Goal: Task Accomplishment & Management: Manage account settings

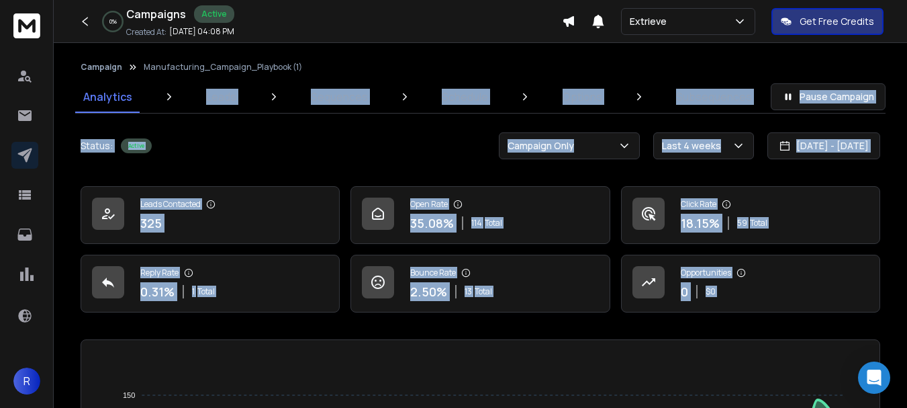
drag, startPoint x: 290, startPoint y: 330, endPoint x: 143, endPoint y: 118, distance: 257.7
click at [338, 150] on div "Status: Active Pause Campaign Campaign Only Last 4 weeks 11 Sep 2025 - 09 Oct 2…" at bounding box center [481, 145] width 800 height 27
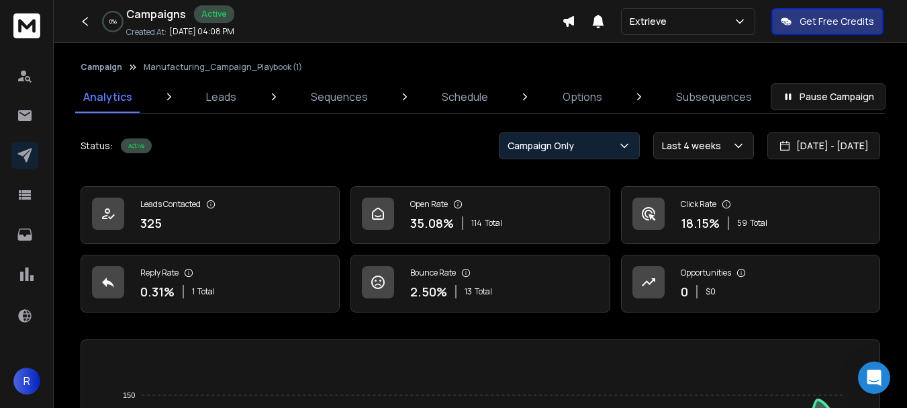
click at [540, 145] on p "Campaign Only" at bounding box center [544, 145] width 72 height 13
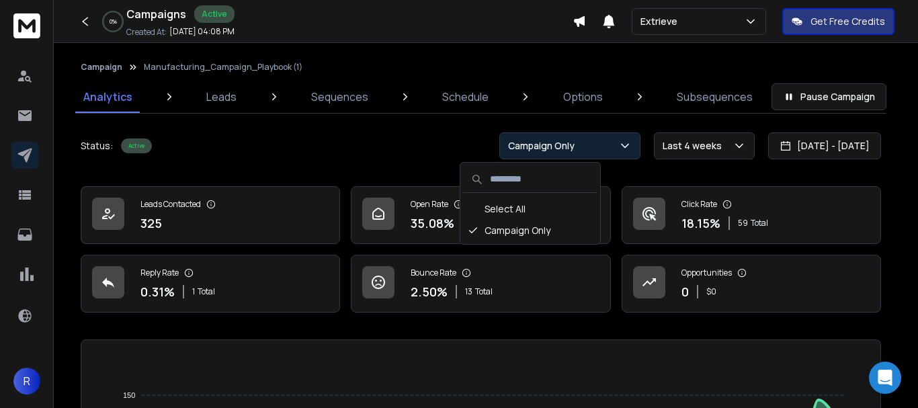
click at [544, 144] on div "Campaign Only" at bounding box center [570, 145] width 124 height 13
click at [418, 20] on div "0 % Campaigns Active Created At: Sep 30, 2025, 04:08 PM Extrieve Get Free Credi…" at bounding box center [459, 21] width 918 height 43
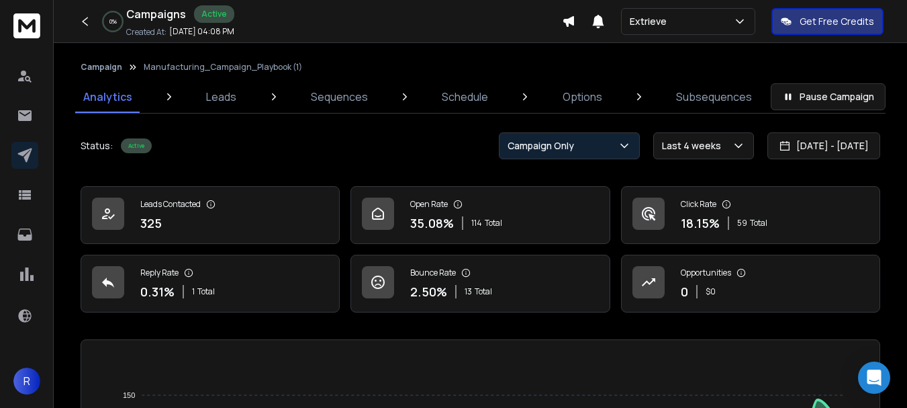
click at [618, 142] on icon at bounding box center [624, 145] width 13 height 13
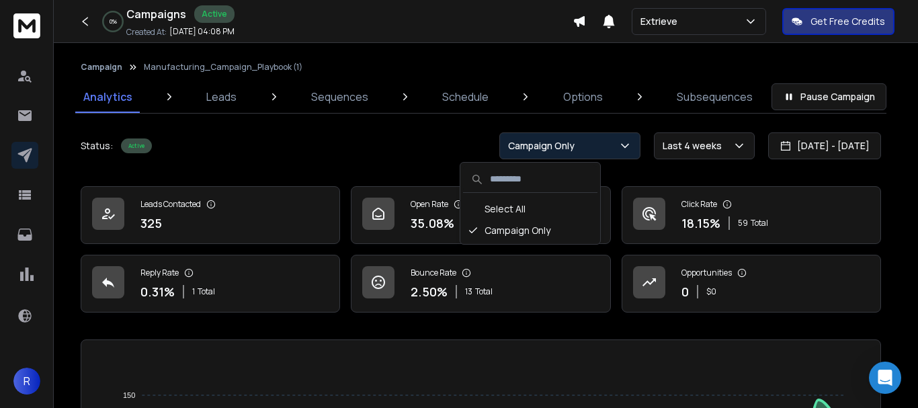
click at [618, 142] on icon at bounding box center [624, 145] width 13 height 13
click at [618, 141] on icon at bounding box center [624, 145] width 13 height 13
click at [408, 144] on div "Status: Active Pause Campaign Campaign Only Last 4 weeks 11 Sep 2025 - 09 Oct 2…" at bounding box center [481, 145] width 800 height 27
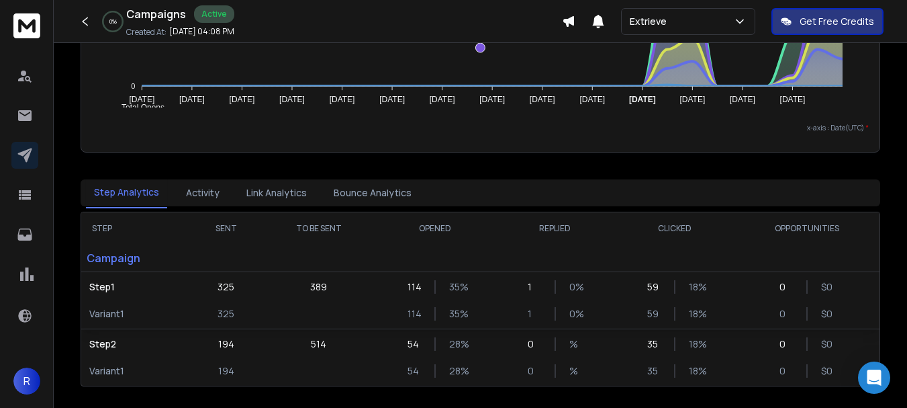
scroll to position [489, 0]
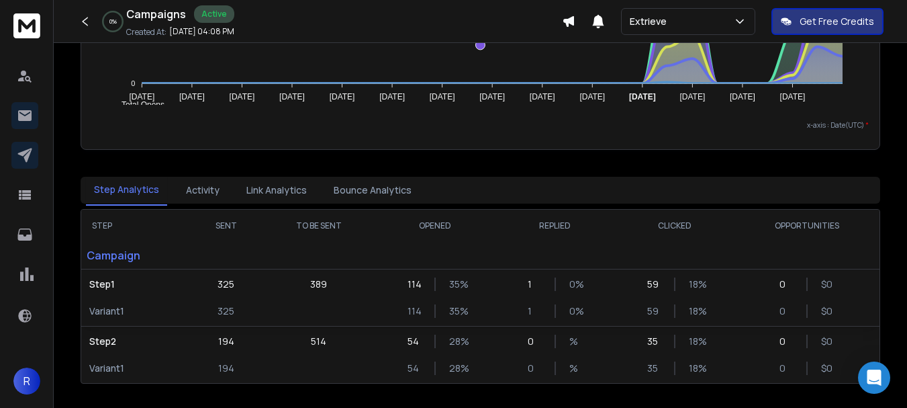
click at [31, 121] on icon at bounding box center [25, 115] width 16 height 16
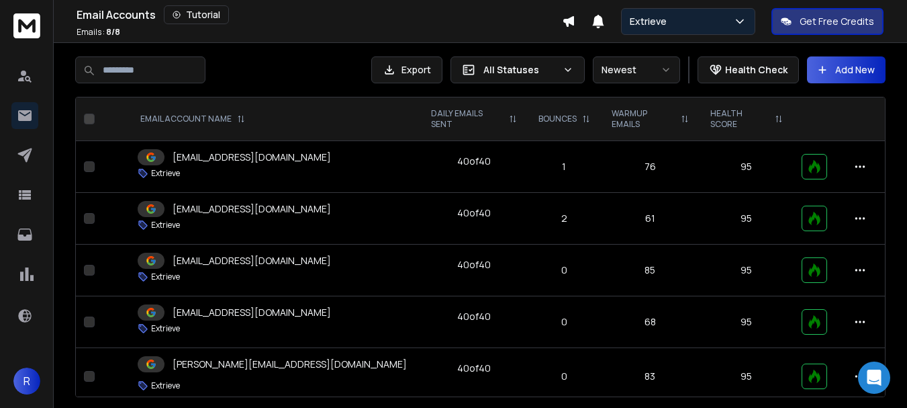
click at [744, 18] on icon "button" at bounding box center [739, 21] width 13 height 13
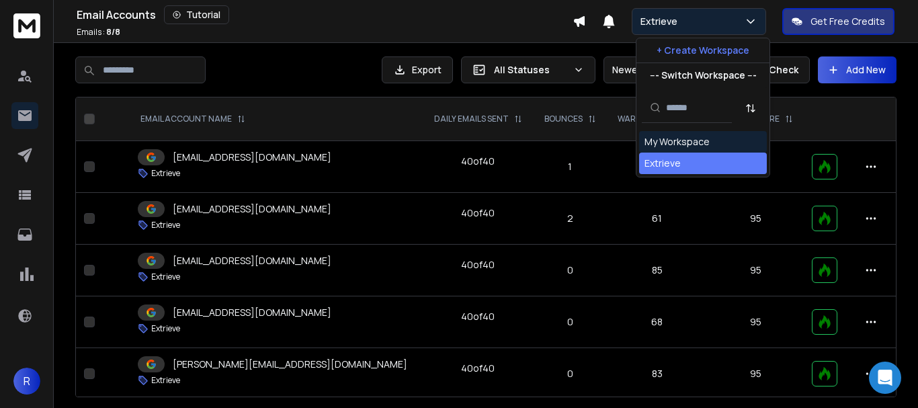
click at [755, 17] on icon "button" at bounding box center [750, 21] width 13 height 13
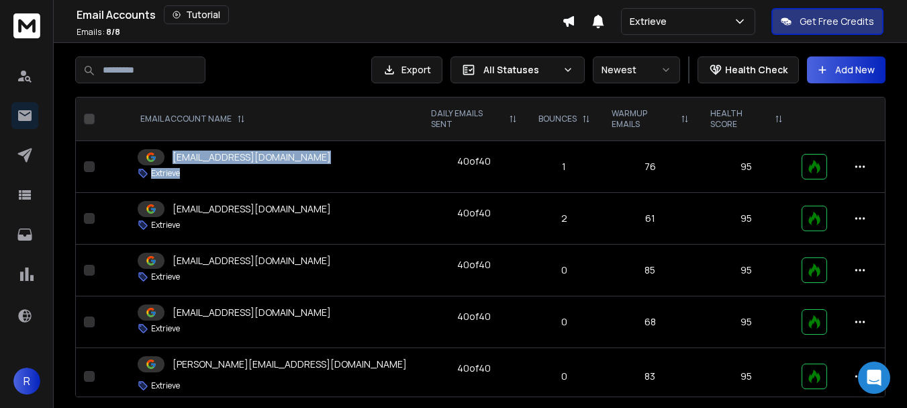
drag, startPoint x: 169, startPoint y: 143, endPoint x: 294, endPoint y: 189, distance: 133.3
click at [294, 189] on td "[EMAIL_ADDRESS][DOMAIN_NAME] Extrieve" at bounding box center [275, 167] width 291 height 52
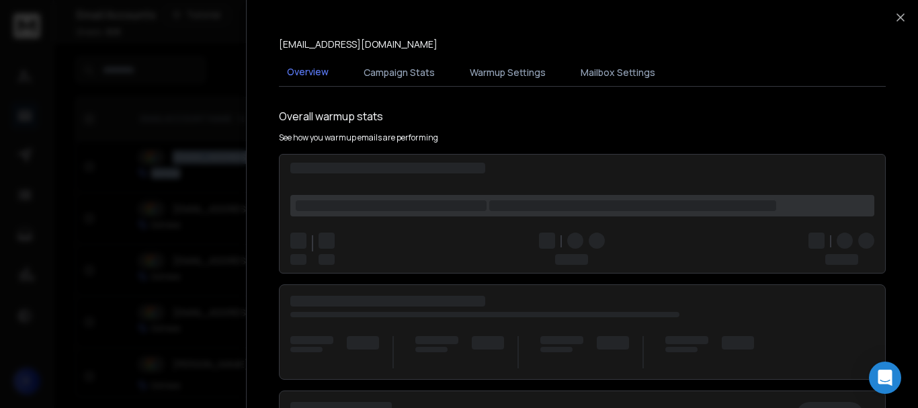
click at [313, 76] on div at bounding box center [459, 204] width 918 height 408
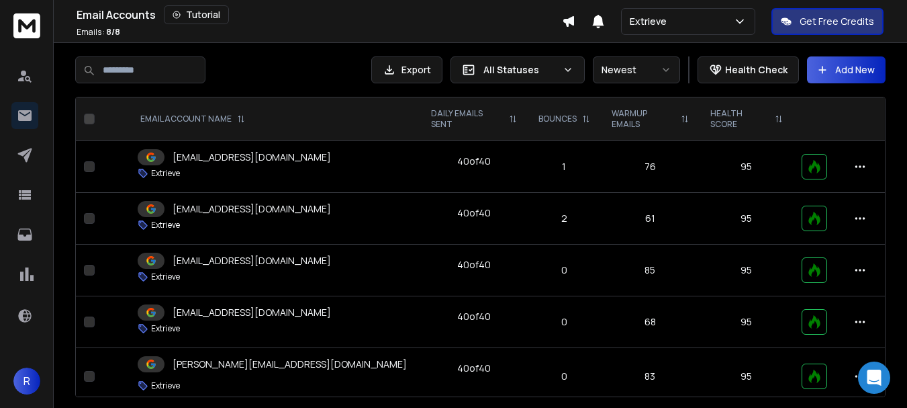
click at [261, 62] on div at bounding box center [219, 69] width 288 height 27
drag, startPoint x: 406, startPoint y: 212, endPoint x: 492, endPoint y: 216, distance: 86.1
click at [492, 216] on td "40 of 40" at bounding box center [473, 210] width 107 height 35
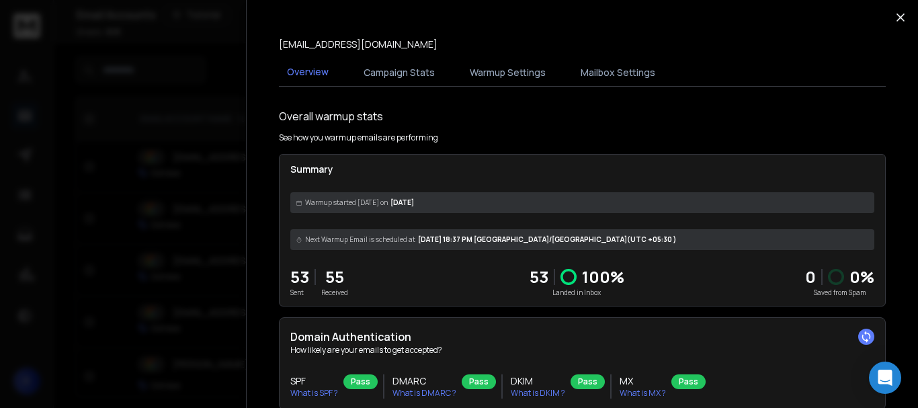
click at [896, 13] on icon "button" at bounding box center [899, 17] width 13 height 13
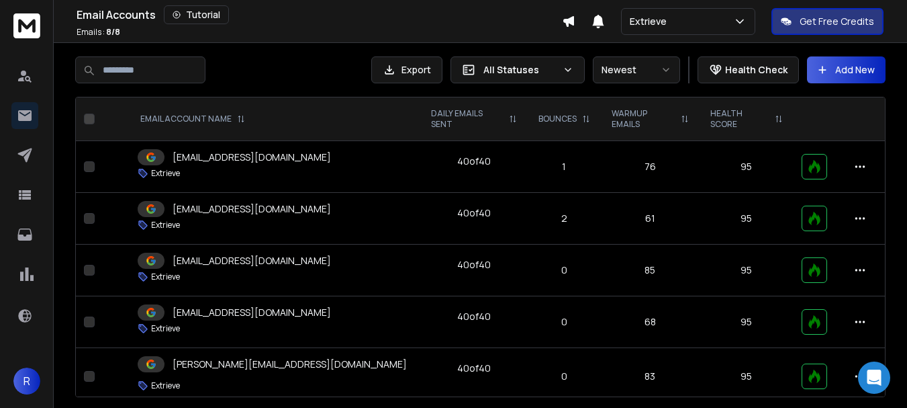
click at [528, 154] on td "1" at bounding box center [564, 167] width 73 height 52
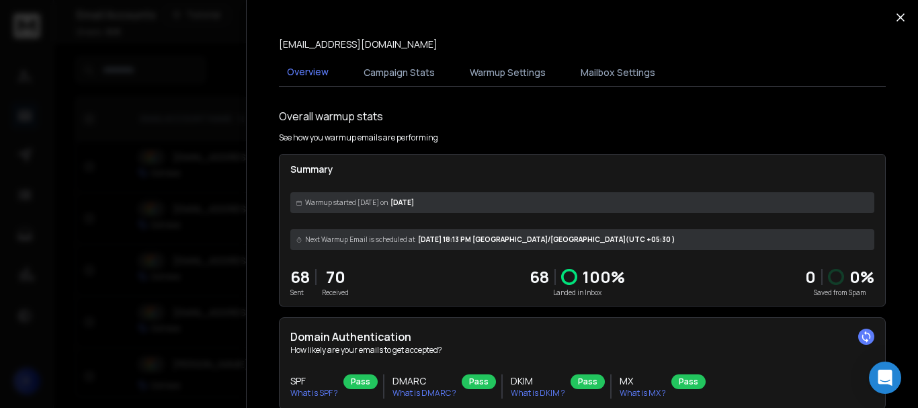
click at [896, 16] on icon "button" at bounding box center [899, 17] width 13 height 13
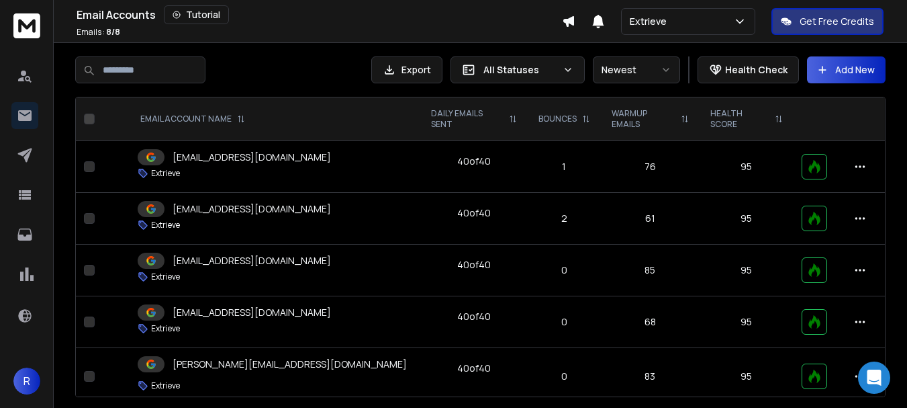
click at [854, 167] on icon at bounding box center [860, 167] width 12 height 12
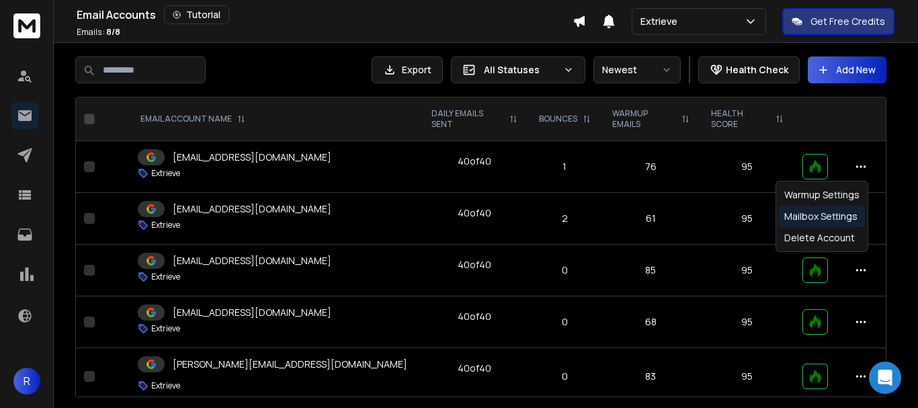
click at [829, 213] on div "Mailbox Settings" at bounding box center [821, 216] width 86 height 21
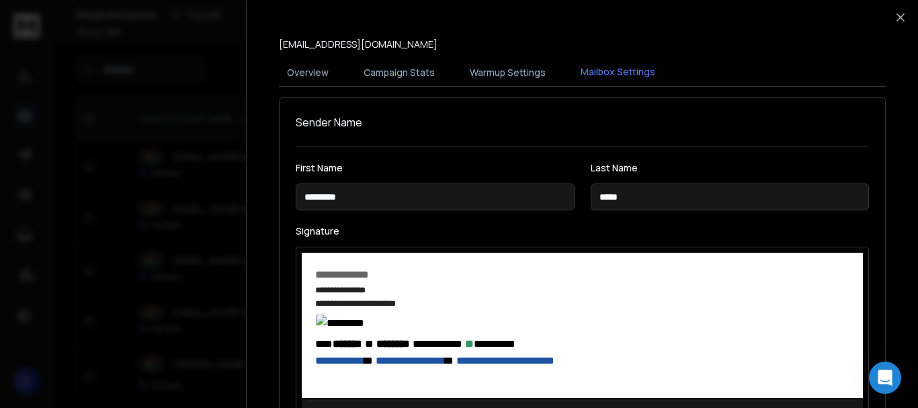
click at [357, 327] on img at bounding box center [545, 322] width 460 height 17
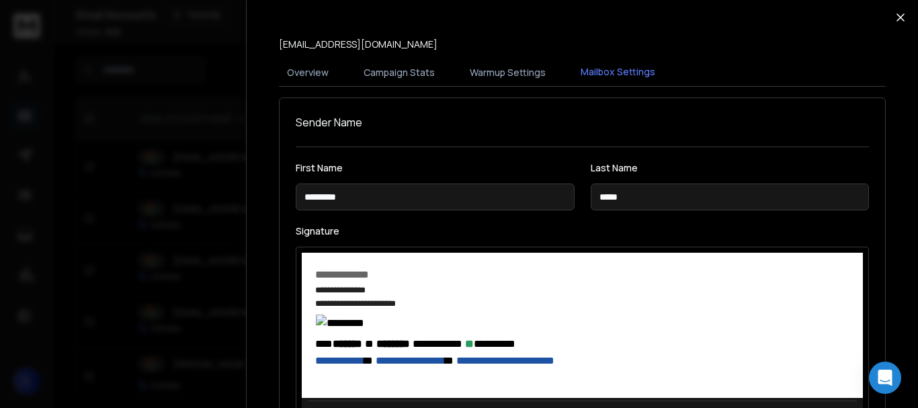
click at [897, 16] on icon "button" at bounding box center [900, 17] width 7 height 7
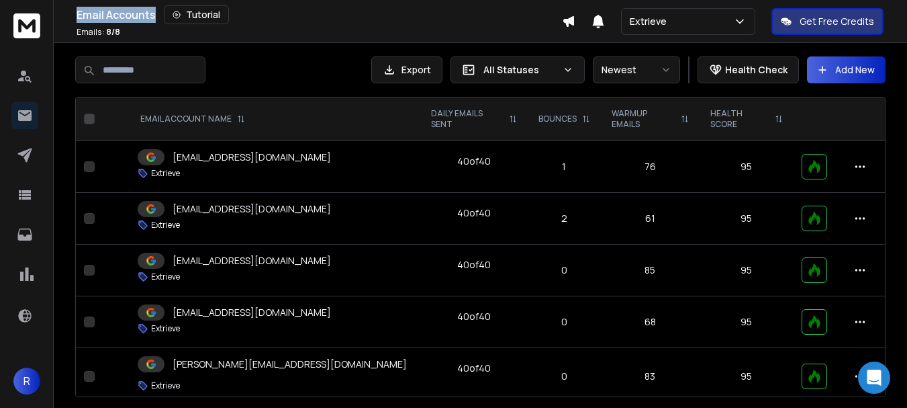
drag, startPoint x: 75, startPoint y: 13, endPoint x: 154, endPoint y: 21, distance: 79.6
click at [154, 21] on div "Email Accounts Tutorial Emails : 8 / 8 Extrieve Get Free Credits" at bounding box center [453, 21] width 907 height 43
click at [462, 19] on div "Email Accounts Tutorial" at bounding box center [320, 14] width 486 height 19
drag, startPoint x: 76, startPoint y: 14, endPoint x: 157, endPoint y: 23, distance: 81.1
click at [157, 23] on div "Email Accounts Tutorial Emails : 8 / 8 Extrieve Get Free Credits" at bounding box center [453, 21] width 907 height 43
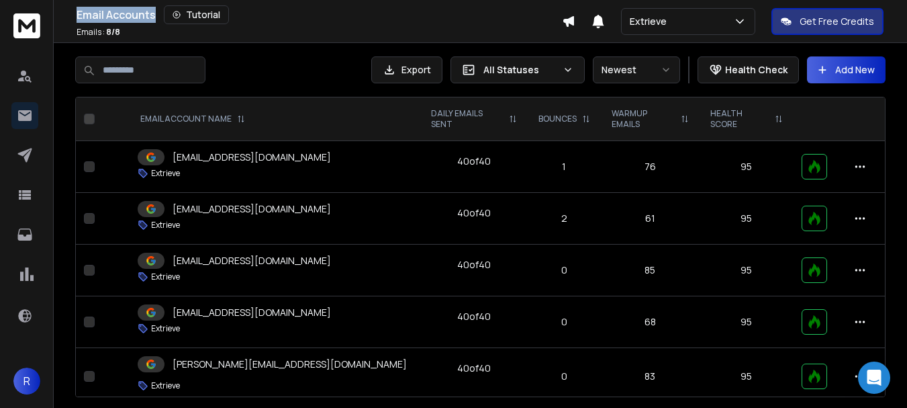
click at [366, 20] on div "Email Accounts Tutorial" at bounding box center [320, 14] width 486 height 19
click at [91, 169] on button "button" at bounding box center [89, 166] width 11 height 11
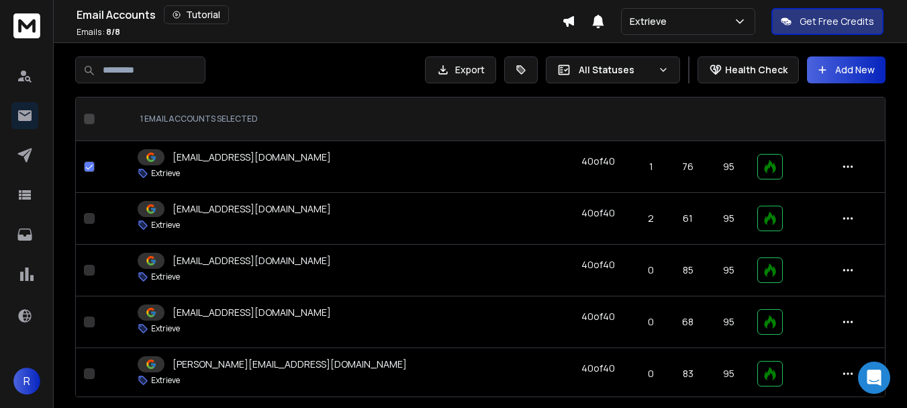
click at [87, 167] on button "button" at bounding box center [89, 166] width 11 height 11
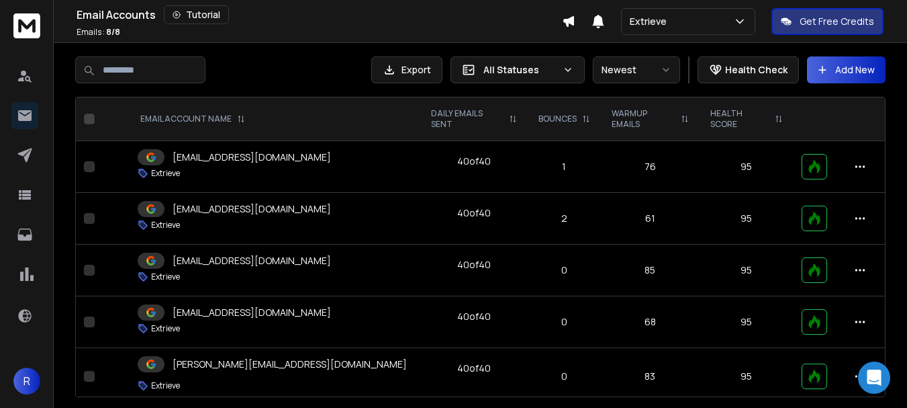
click at [87, 168] on button "button" at bounding box center [89, 166] width 11 height 11
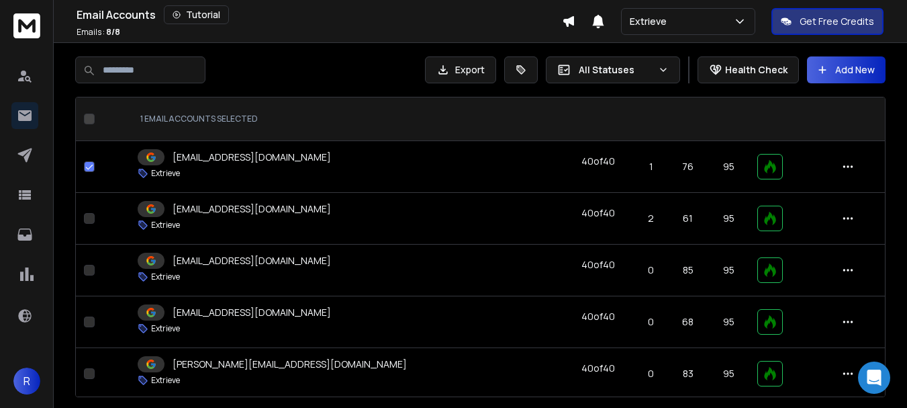
click at [87, 168] on button "button" at bounding box center [89, 166] width 11 height 11
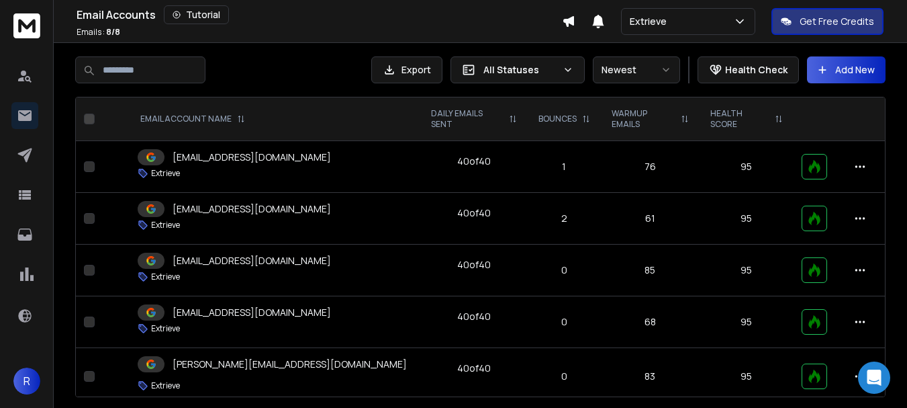
click at [87, 168] on button "button" at bounding box center [89, 166] width 11 height 11
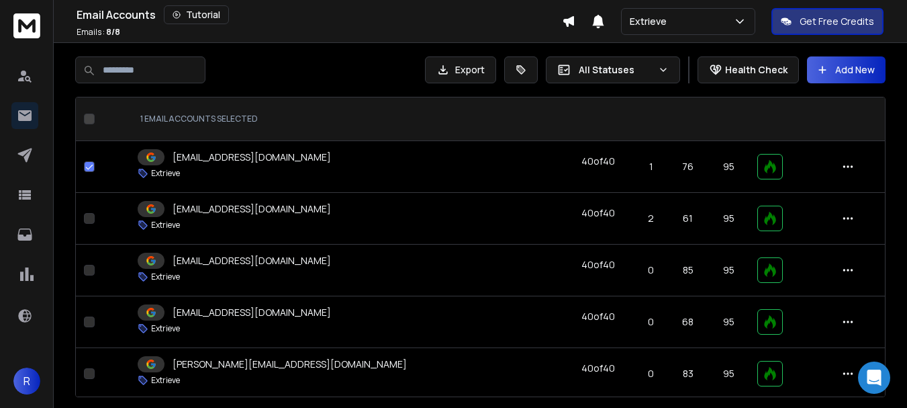
click at [87, 168] on button "button" at bounding box center [89, 166] width 11 height 11
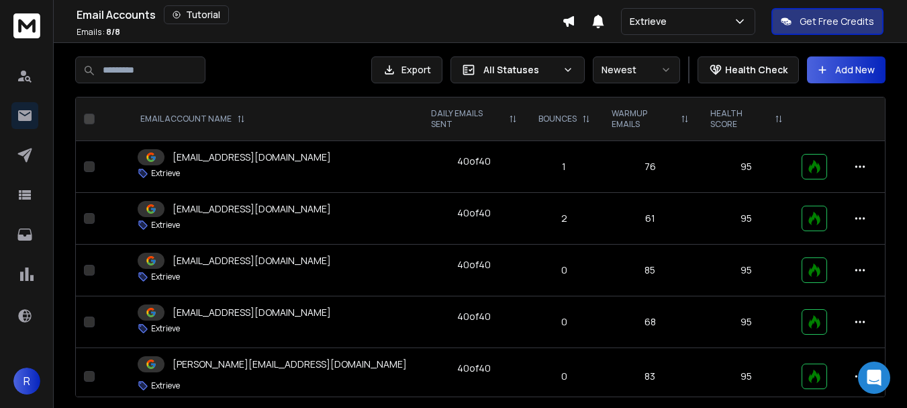
click at [87, 168] on button "button" at bounding box center [89, 166] width 11 height 11
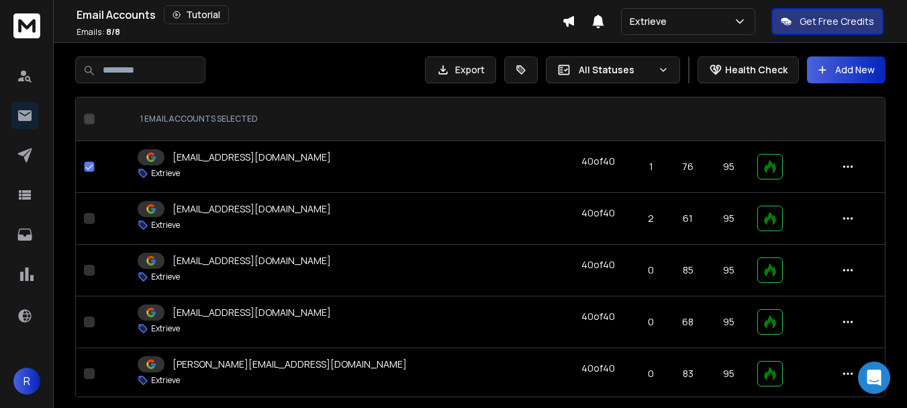
click at [87, 168] on button "button" at bounding box center [89, 166] width 11 height 11
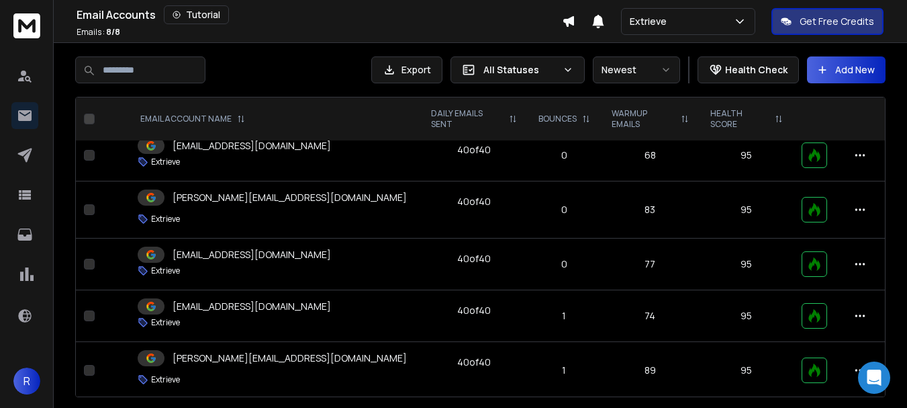
scroll to position [169, 0]
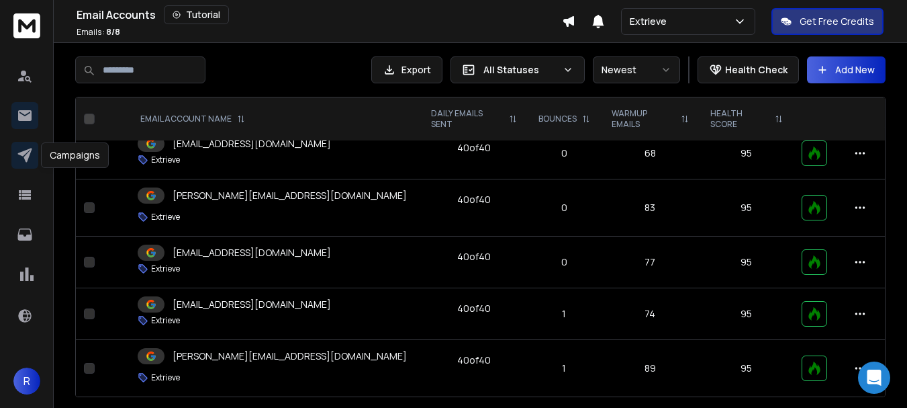
click at [34, 156] on link at bounding box center [24, 155] width 27 height 27
